Goal: Task Accomplishment & Management: Use online tool/utility

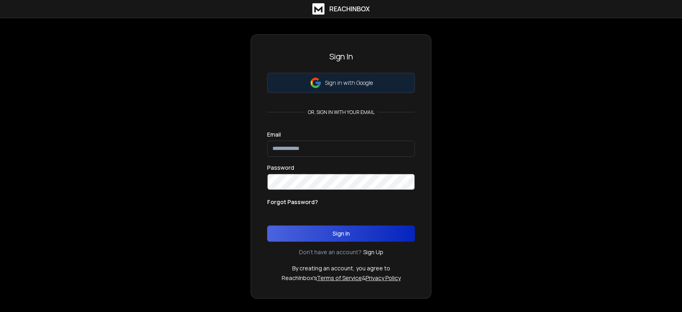
click at [336, 84] on p "Sign in with Google" at bounding box center [349, 83] width 48 height 8
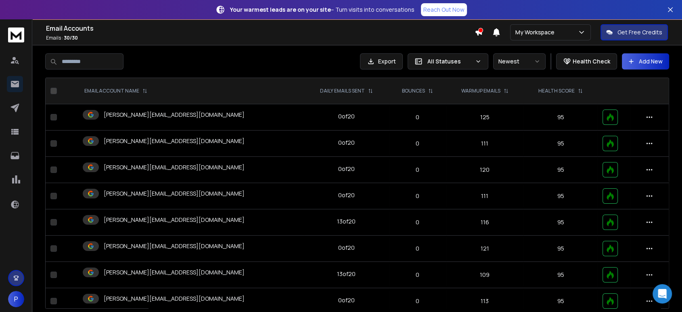
click at [9, 141] on div at bounding box center [16, 132] width 19 height 19
click at [15, 148] on link at bounding box center [15, 155] width 16 height 16
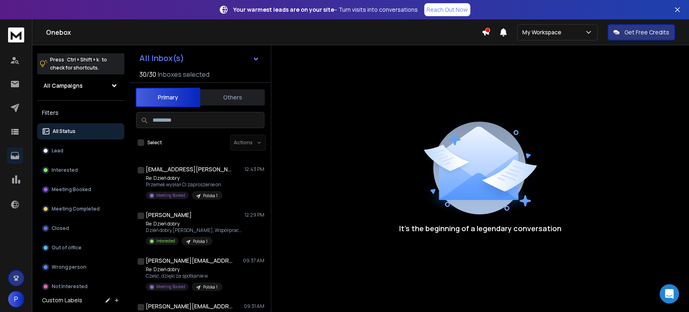
click at [229, 97] on button "Others" at bounding box center [232, 97] width 65 height 18
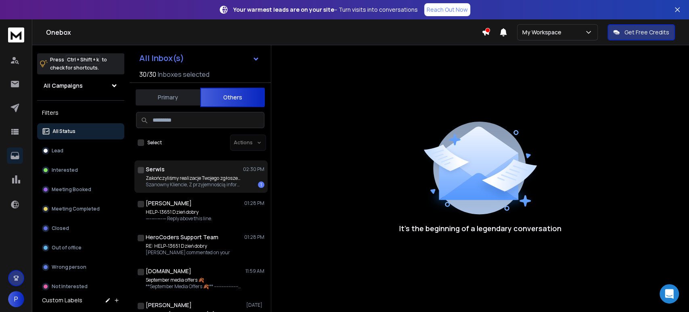
click at [210, 177] on p "Zakończyliśmy realizacje Twojego zgłoszenia nr" at bounding box center [194, 178] width 97 height 6
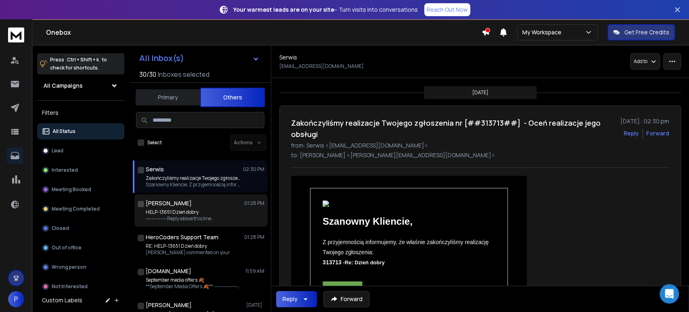
click at [197, 212] on p "HELP-13651 Dzień dobry" at bounding box center [179, 212] width 67 height 6
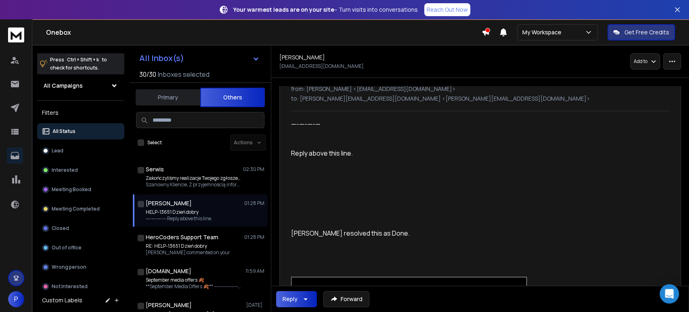
scroll to position [45, 0]
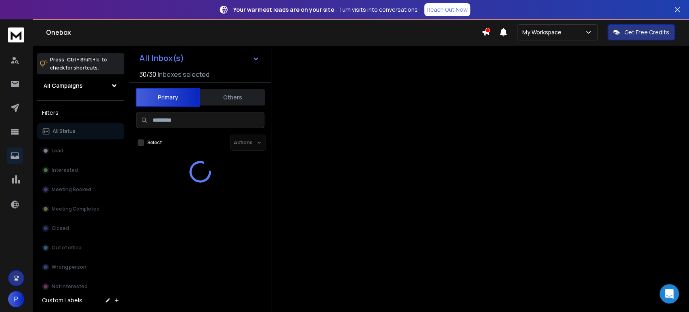
click at [169, 93] on button "Primary" at bounding box center [168, 97] width 65 height 19
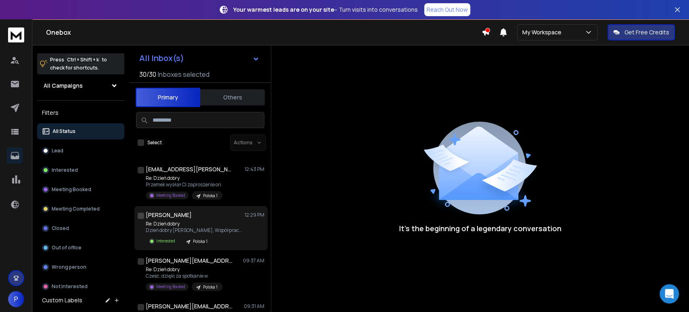
click at [183, 212] on h1 "[PERSON_NAME]" at bounding box center [169, 215] width 46 height 8
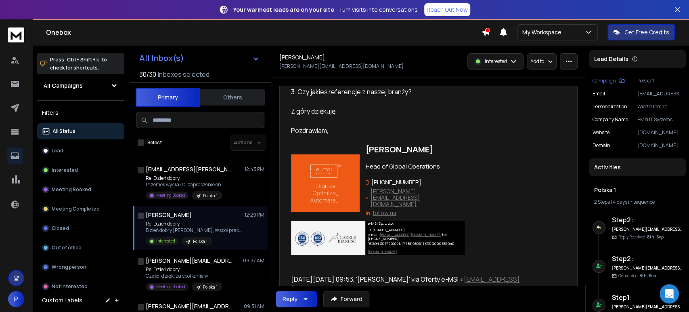
scroll to position [179, 0]
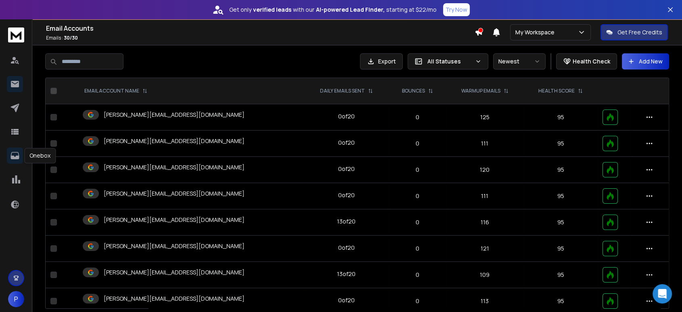
click at [19, 154] on icon at bounding box center [15, 156] width 10 height 10
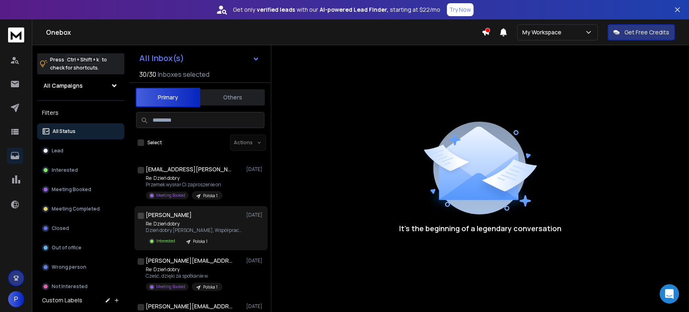
click at [187, 224] on p "Re: Dzień dobry" at bounding box center [194, 223] width 97 height 6
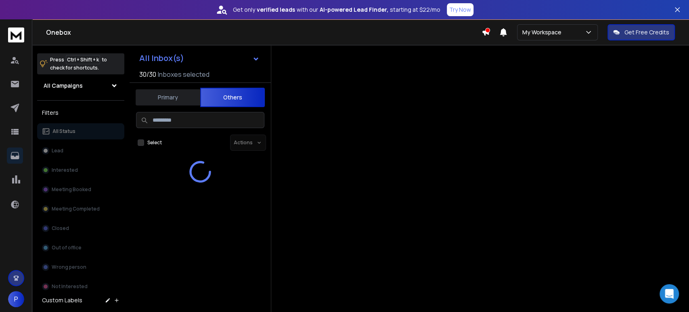
click at [220, 96] on button "Others" at bounding box center [232, 97] width 65 height 19
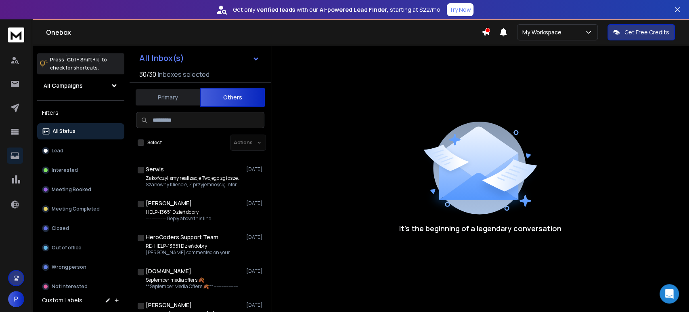
click at [169, 100] on button "Primary" at bounding box center [168, 97] width 65 height 18
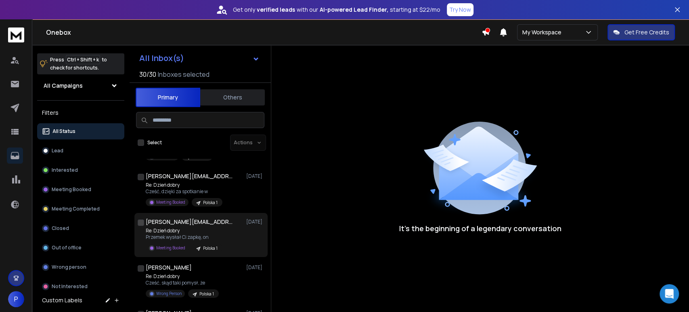
scroll to position [90, 0]
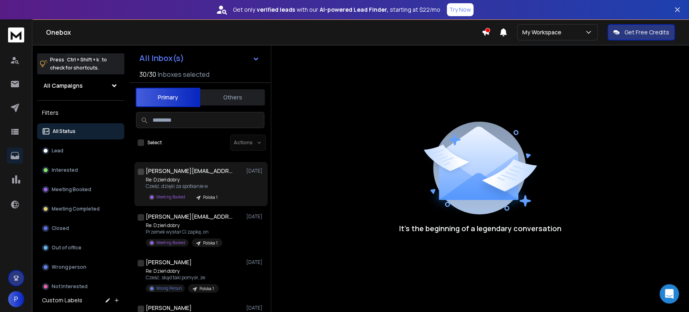
click at [197, 192] on div "Polska 1" at bounding box center [207, 196] width 31 height 8
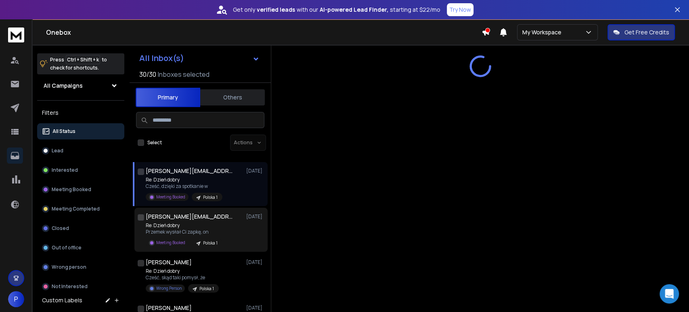
click at [195, 233] on p "Przemek wysłał Ci zapkę, on" at bounding box center [184, 231] width 77 height 6
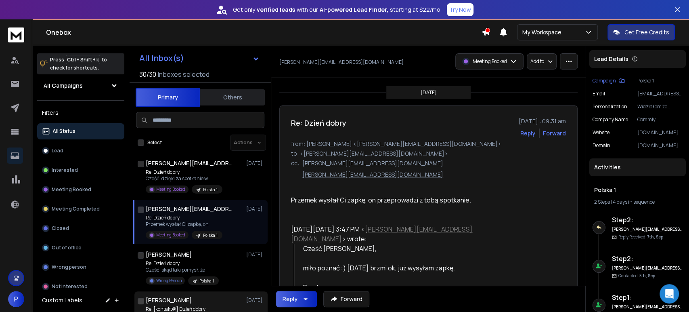
scroll to position [179, 0]
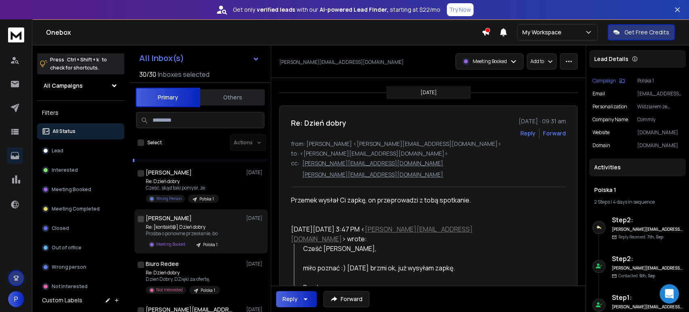
click at [228, 232] on div "Re: [kontakt@] Dzień dobry Prośba o ponowne przesłanie, bo Meeting Booked Polsk…" at bounding box center [205, 236] width 119 height 25
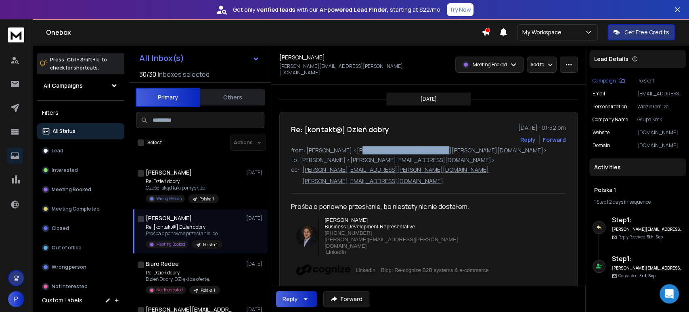
drag, startPoint x: 355, startPoint y: 144, endPoint x: 429, endPoint y: 144, distance: 73.8
click at [429, 146] on p "from: Nikodem Kabulak <nikodem.kabulak@cognize.pl>" at bounding box center [428, 150] width 275 height 8
copy p "nikodem.kabulak@cognize.p"
click at [387, 147] on p "from: Nikodem Kabulak <nikodem.kabulak@cognize.pl>" at bounding box center [428, 150] width 275 height 8
drag, startPoint x: 354, startPoint y: 143, endPoint x: 429, endPoint y: 146, distance: 75.5
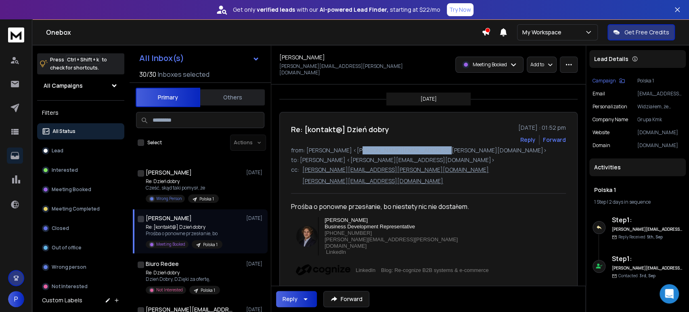
click at [429, 146] on p "from: Nikodem Kabulak <nikodem.kabulak@cognize.pl>" at bounding box center [428, 150] width 275 height 8
copy p "nikodem.kabulak@cognize.pl"
click at [73, 155] on button "Lead" at bounding box center [80, 150] width 87 height 16
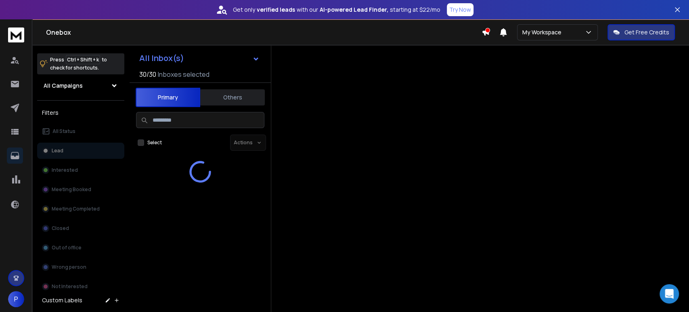
scroll to position [0, 0]
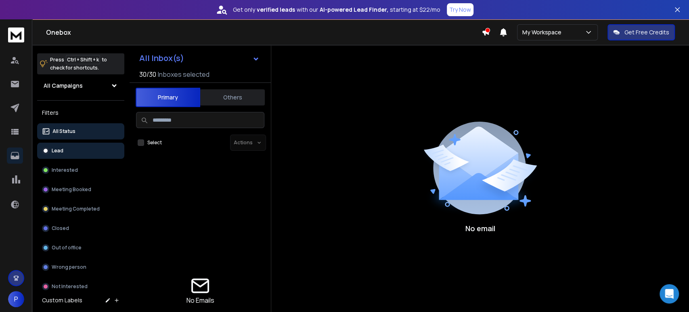
click at [77, 134] on button "All Status" at bounding box center [80, 131] width 87 height 16
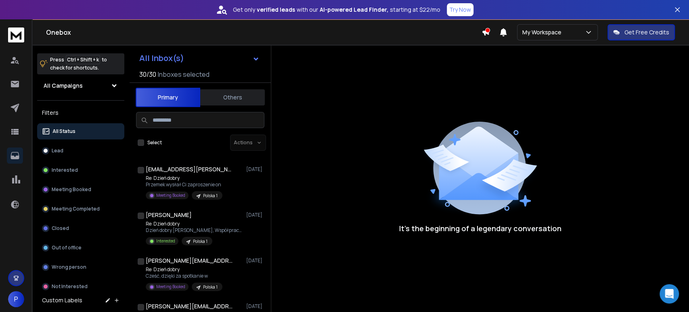
click at [217, 103] on button "Others" at bounding box center [232, 97] width 65 height 18
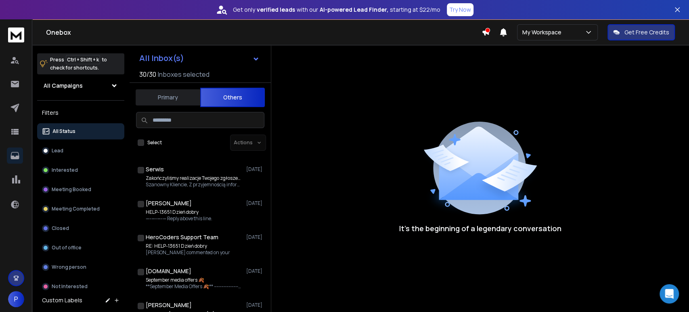
click at [62, 142] on div "All Status Lead Interested Meeting Booked Meeting Completed Closed Out of offic…" at bounding box center [80, 208] width 87 height 171
click at [60, 151] on p "Lead" at bounding box center [58, 150] width 12 height 6
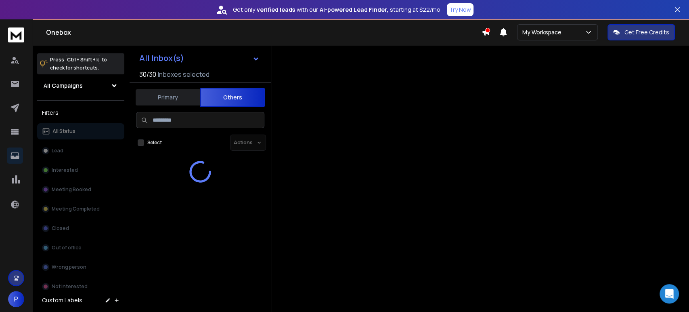
click at [217, 100] on button "Others" at bounding box center [232, 97] width 65 height 19
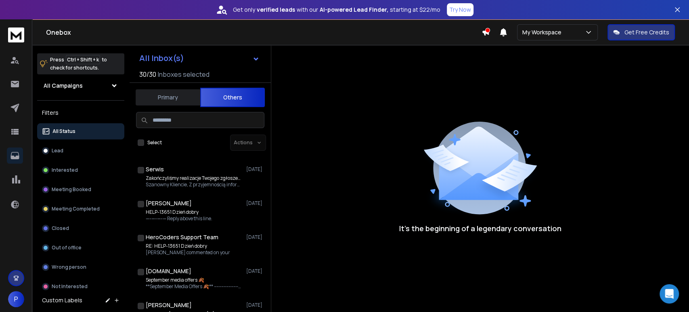
click at [170, 102] on button "Primary" at bounding box center [168, 97] width 65 height 18
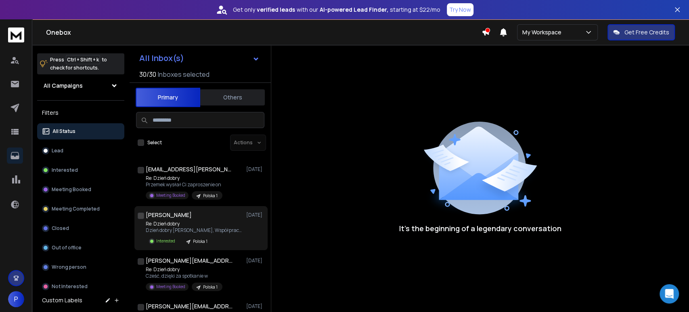
click at [189, 230] on p "Dzień dobry [PERSON_NAME], Współpracujemy" at bounding box center [194, 230] width 97 height 6
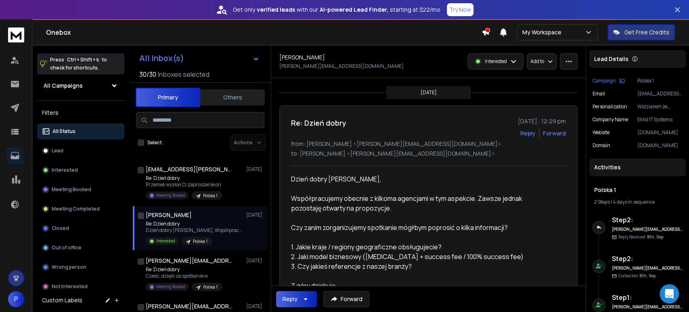
click at [289, 299] on div "Reply" at bounding box center [289, 299] width 15 height 8
